Goal: Check status

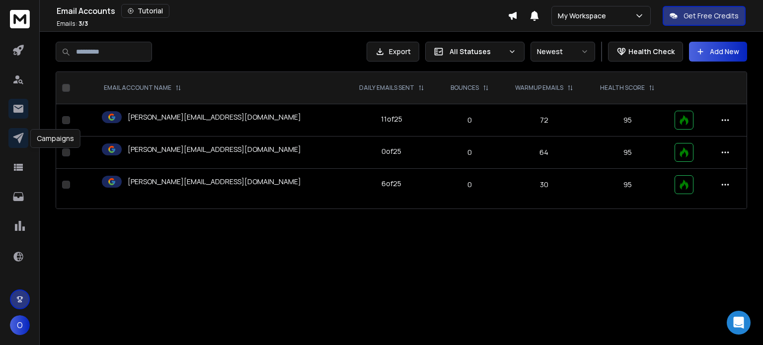
click at [16, 135] on icon at bounding box center [18, 138] width 12 height 12
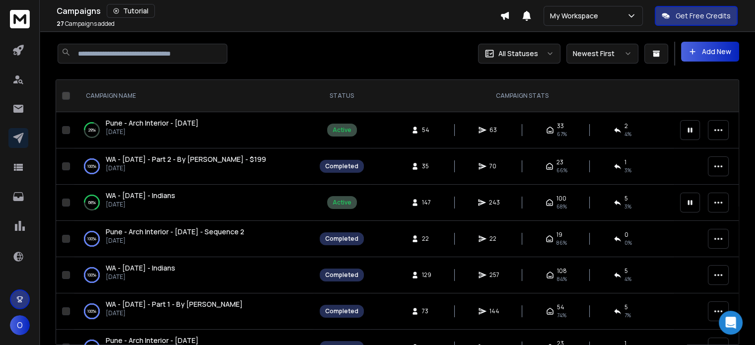
click at [181, 123] on span "Pune - Arch Interior - Oct 2025" at bounding box center [152, 122] width 93 height 9
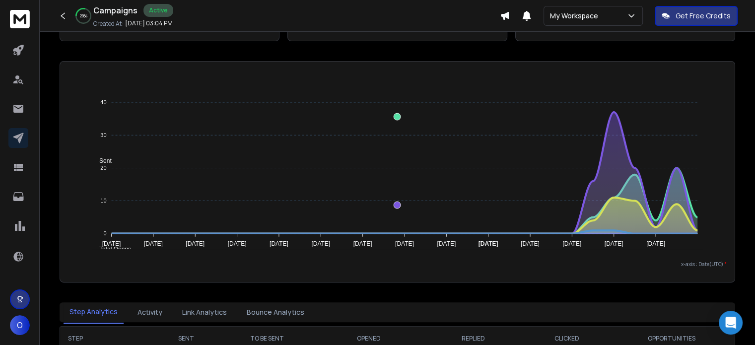
scroll to position [167, 0]
